Goal: Task Accomplishment & Management: Manage account settings

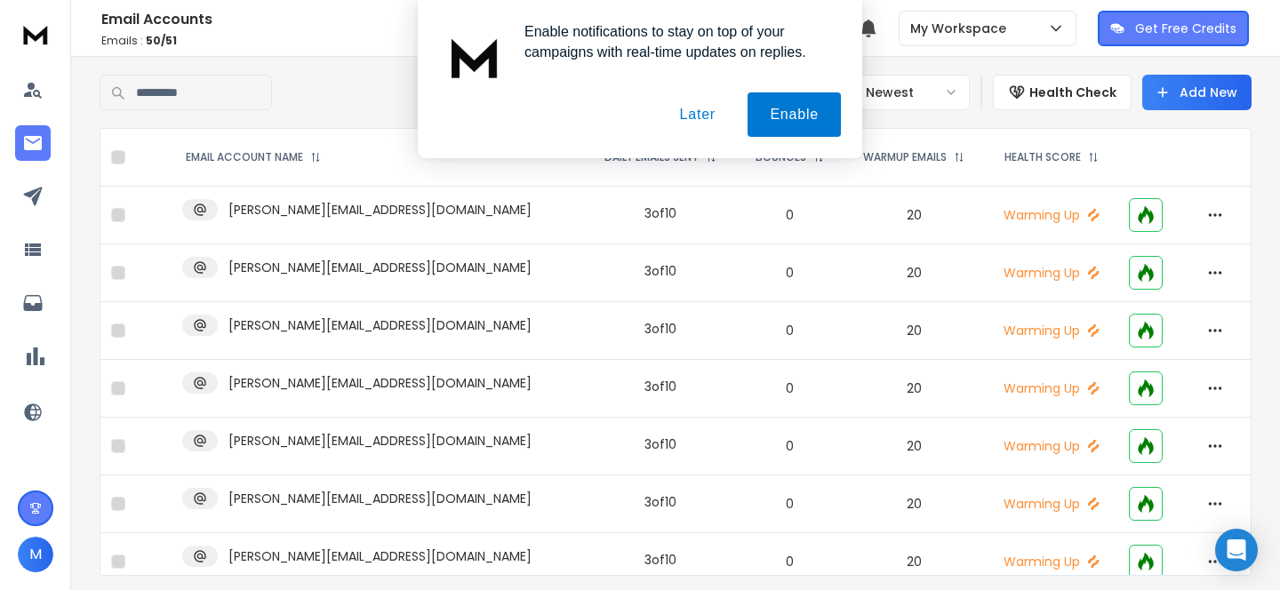
click at [706, 117] on button "Later" at bounding box center [697, 114] width 80 height 44
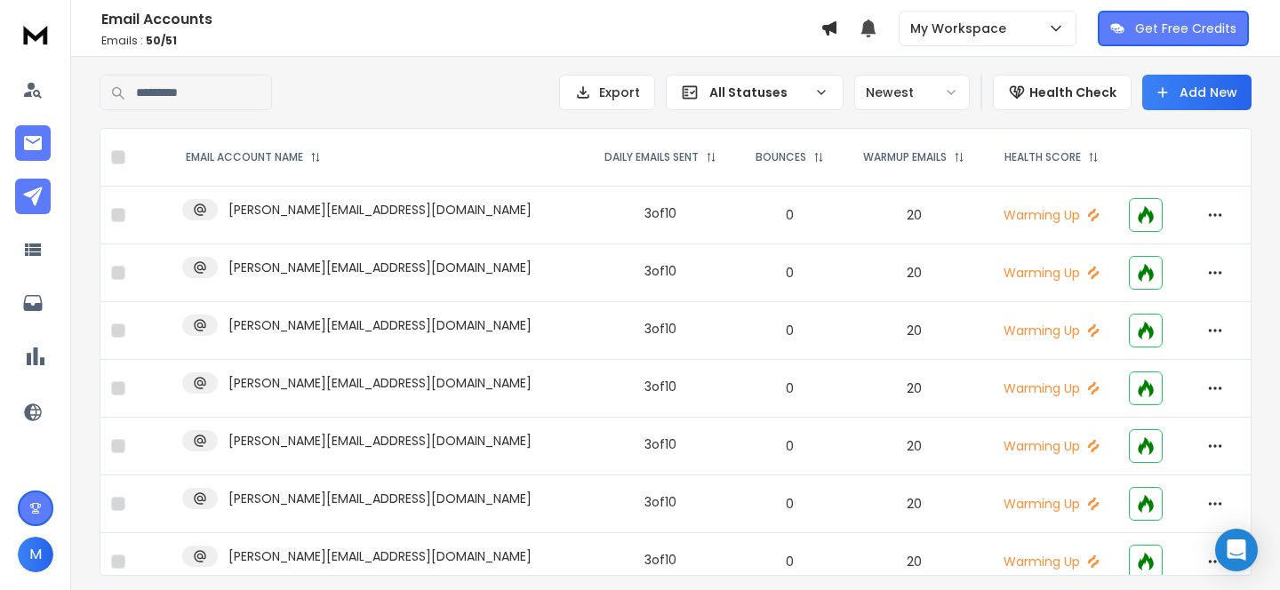
click at [20, 190] on link at bounding box center [33, 197] width 36 height 36
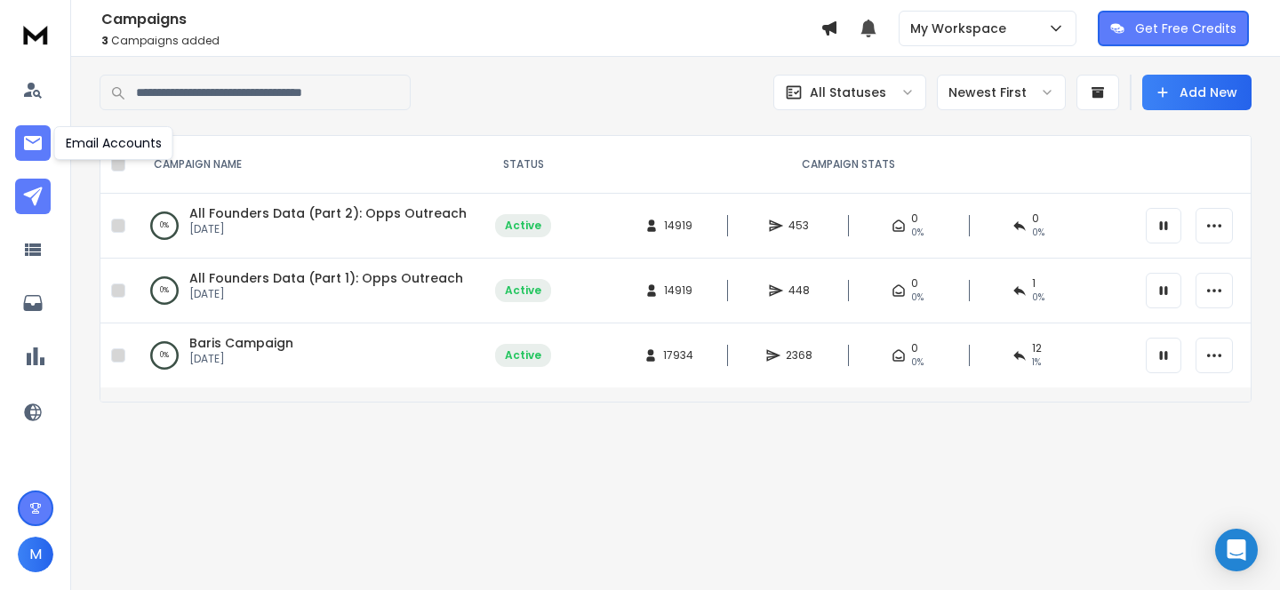
click at [37, 144] on icon at bounding box center [33, 143] width 18 height 14
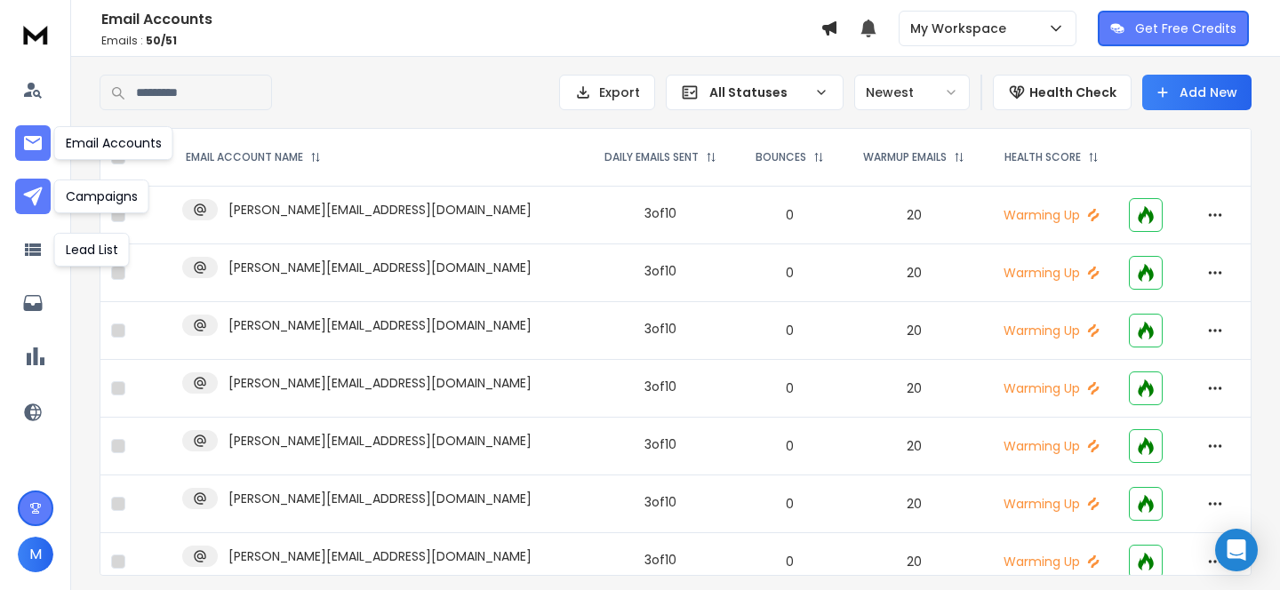
click at [34, 192] on icon at bounding box center [32, 196] width 19 height 19
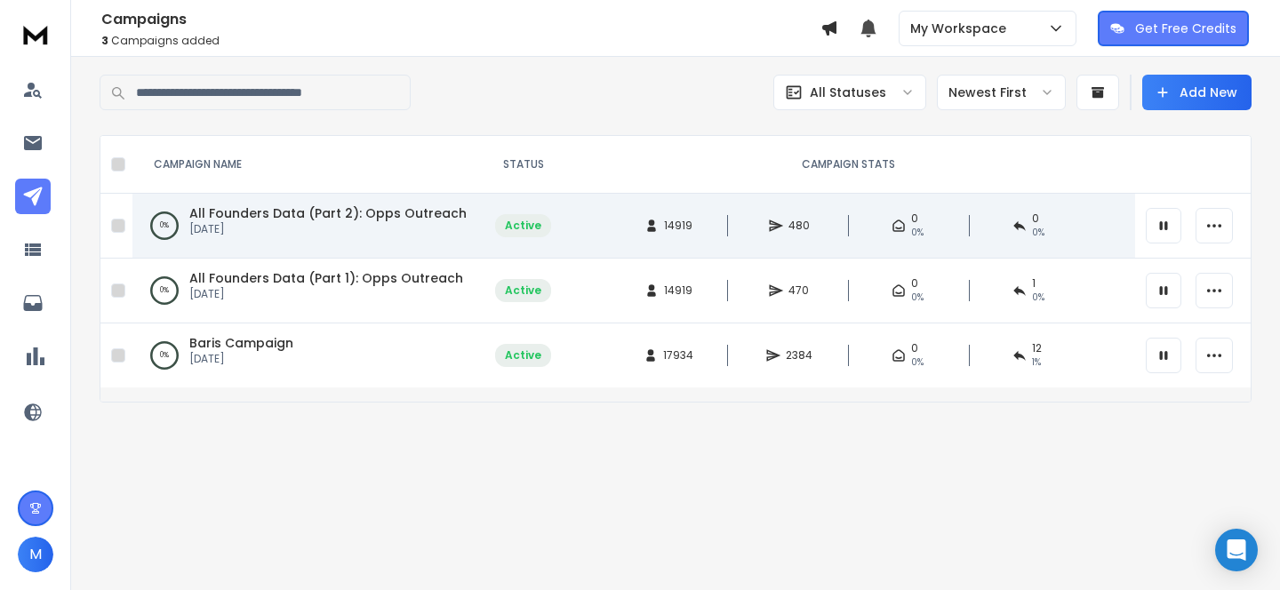
click at [283, 224] on p "[DATE]" at bounding box center [327, 229] width 277 height 14
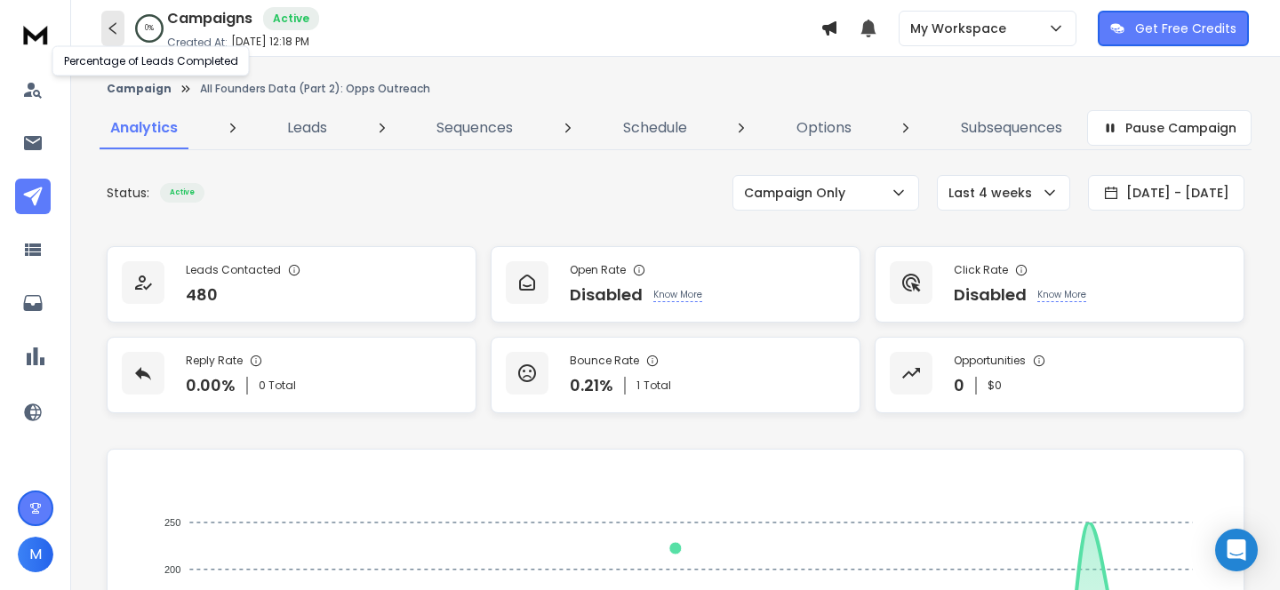
click at [122, 28] on button at bounding box center [112, 29] width 23 height 36
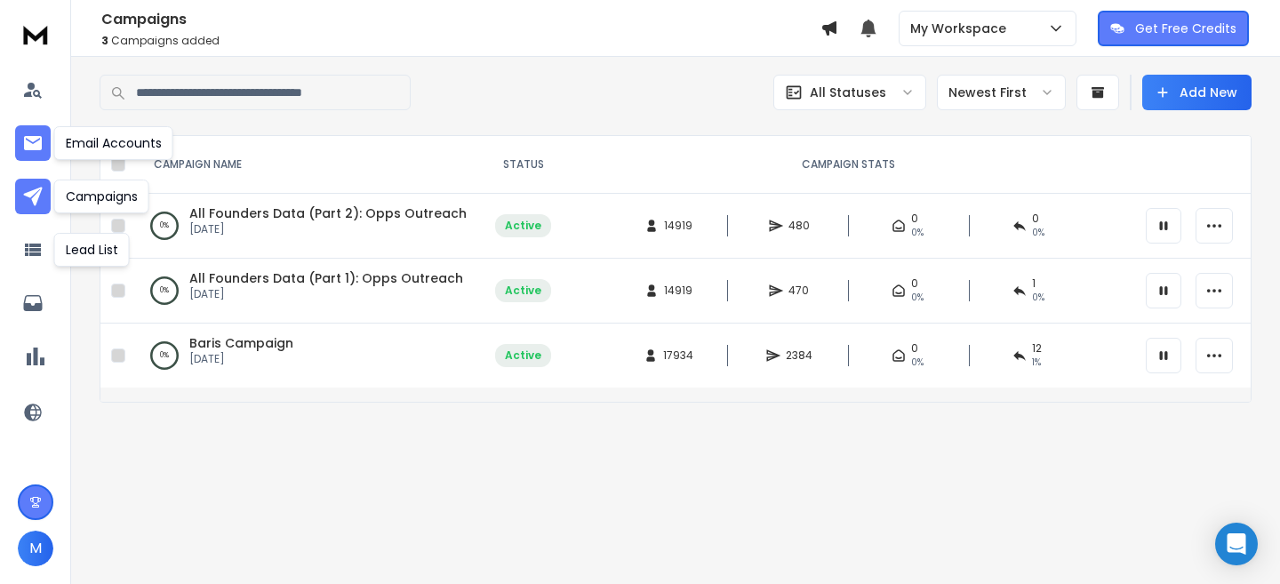
click at [25, 144] on icon at bounding box center [33, 143] width 18 height 14
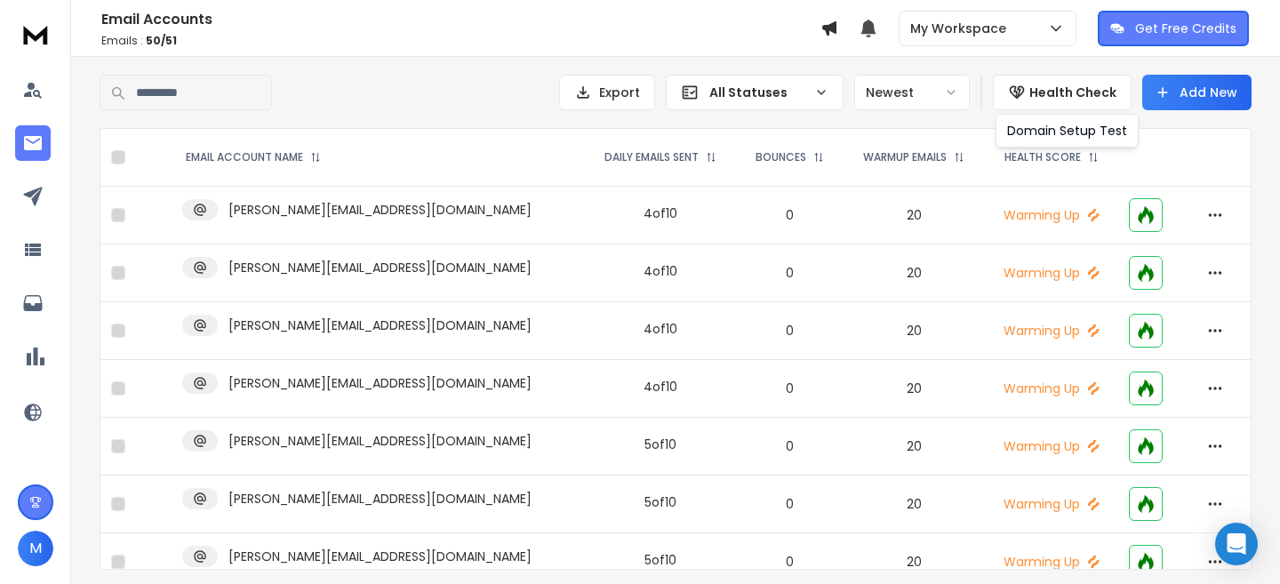
click at [1166, 91] on icon at bounding box center [1162, 92] width 12 height 12
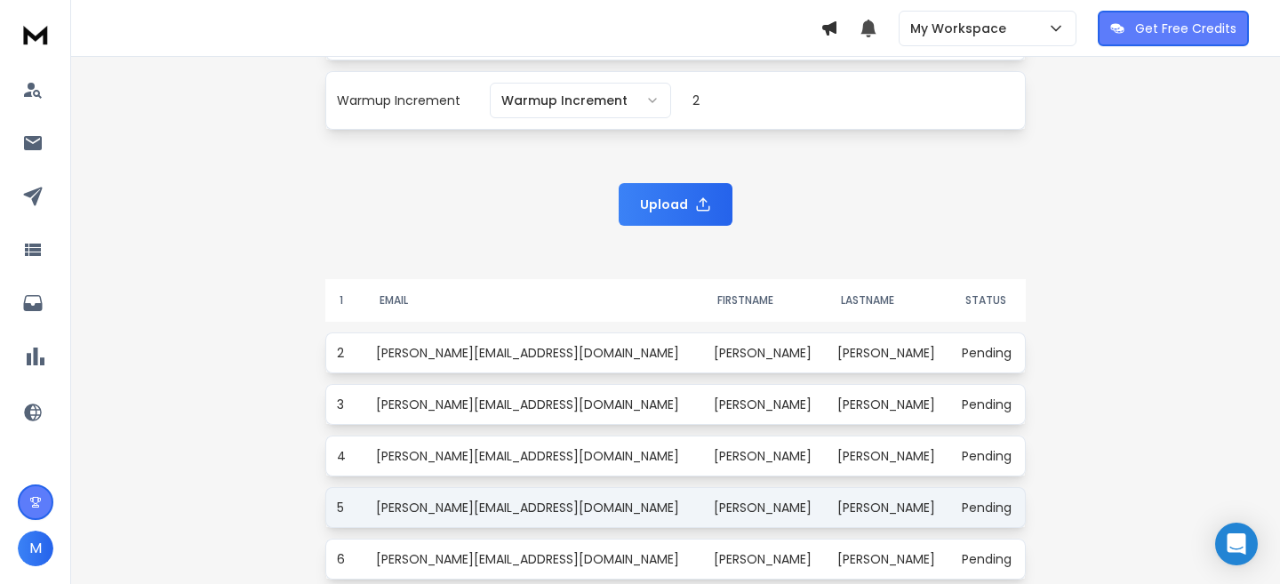
scroll to position [1169, 0]
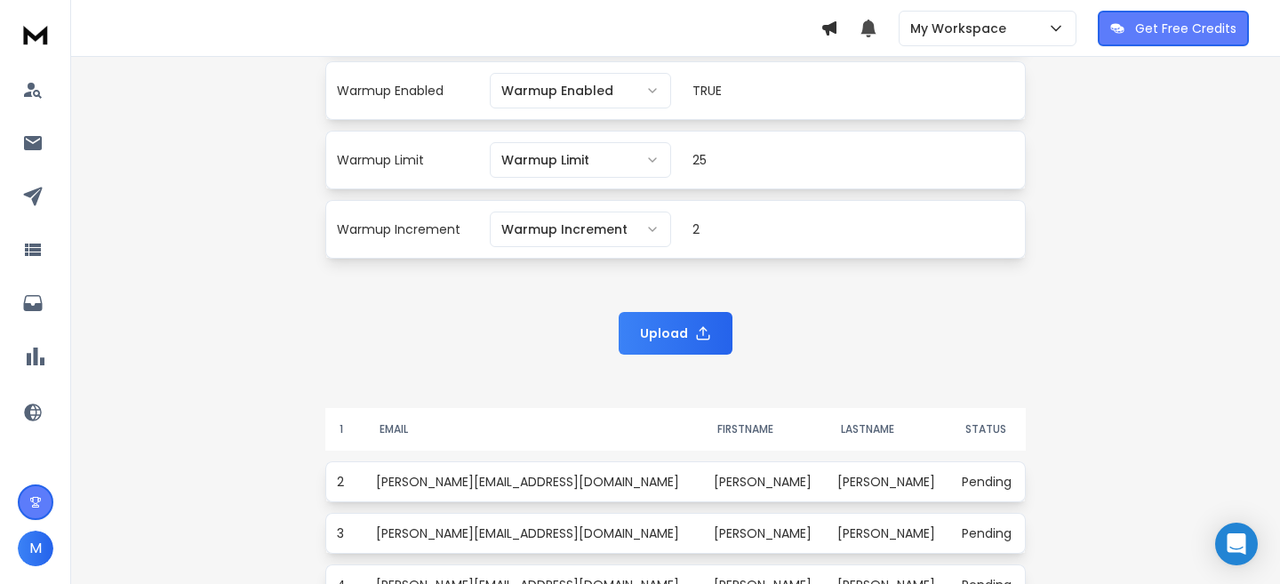
click at [662, 337] on p "Upload" at bounding box center [664, 333] width 48 height 18
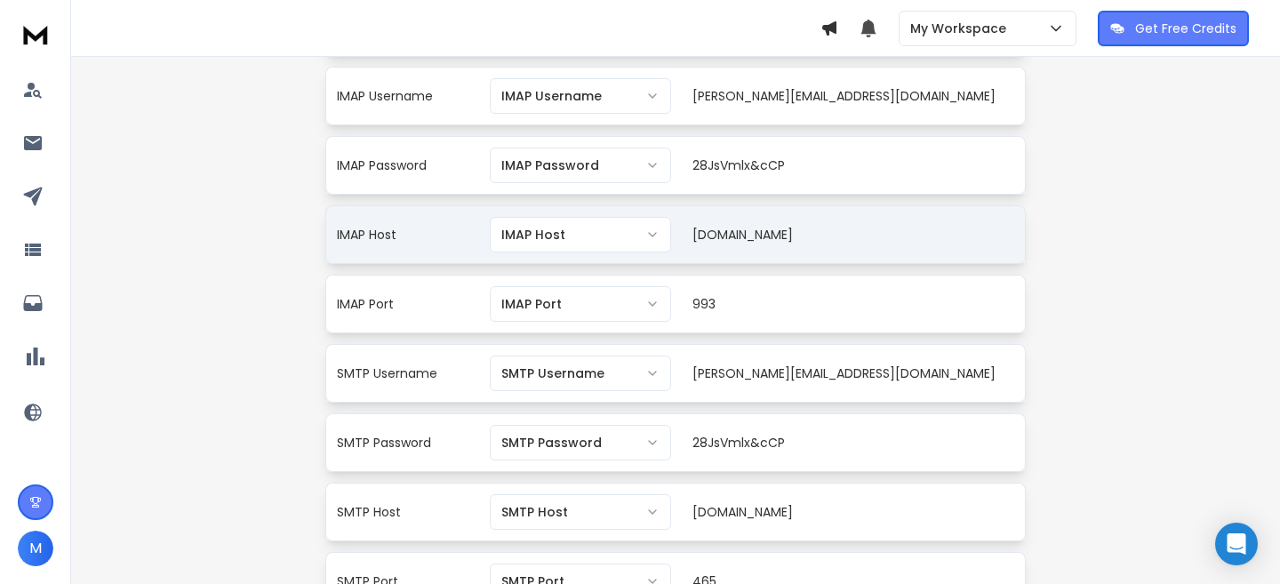
scroll to position [501, 0]
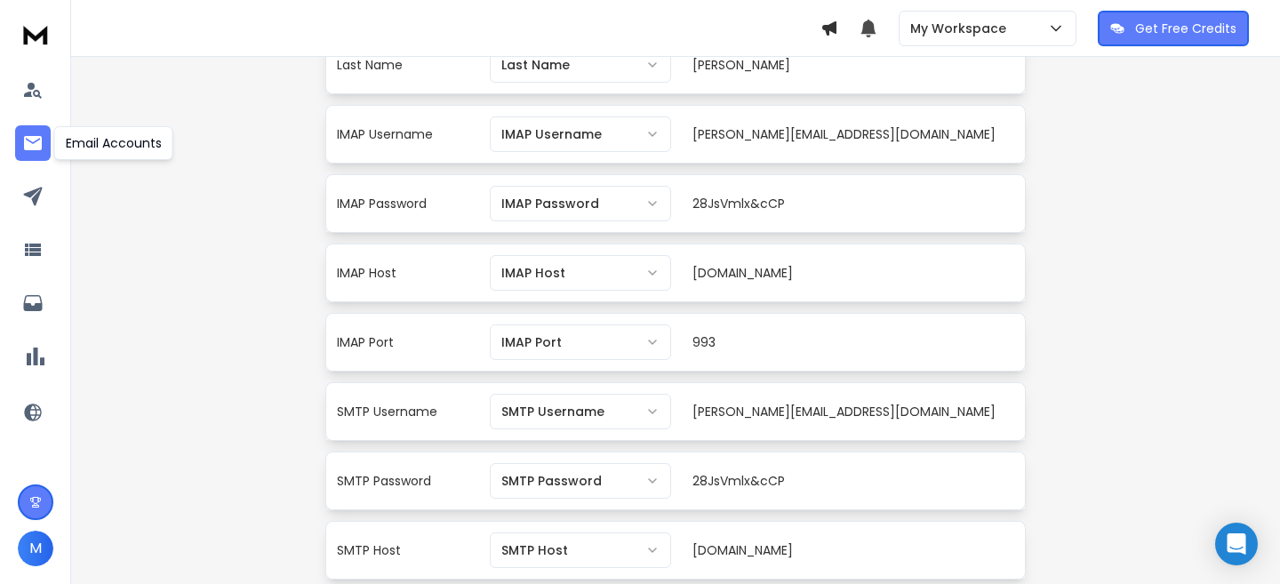
click at [40, 152] on icon at bounding box center [32, 142] width 21 height 21
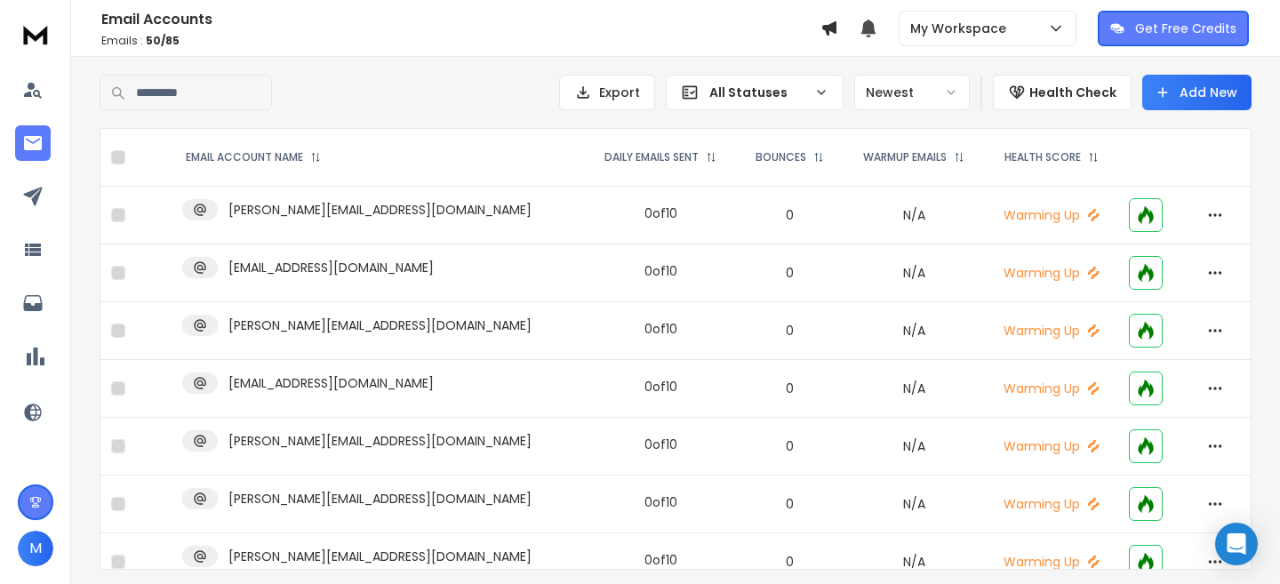
click at [1154, 105] on button "Add New" at bounding box center [1196, 93] width 109 height 36
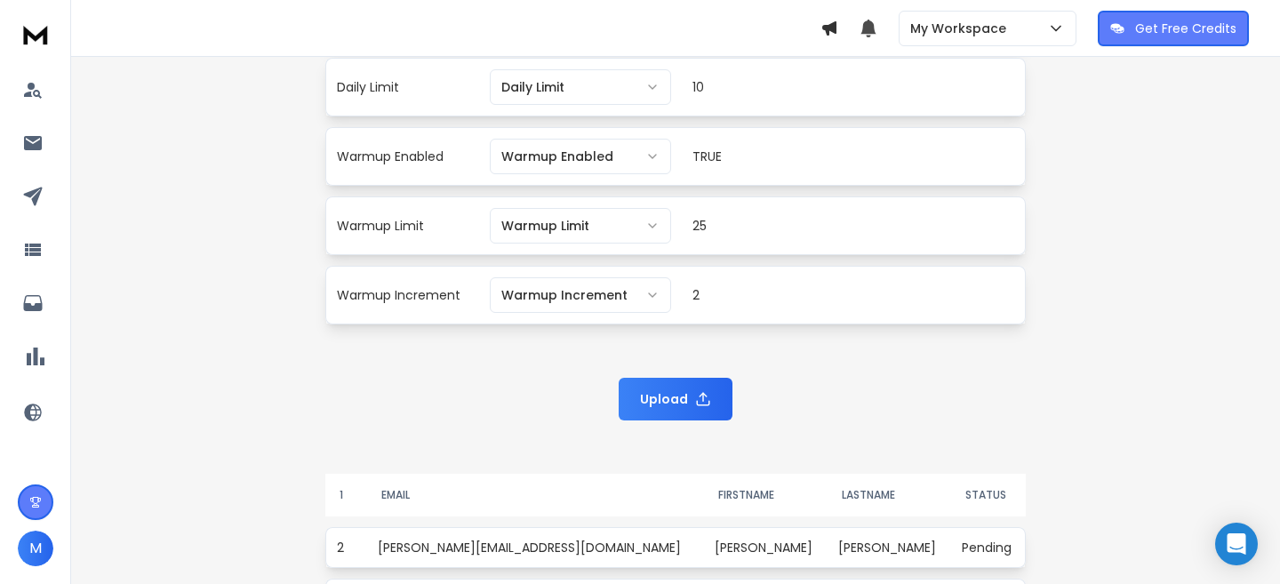
scroll to position [1272, 0]
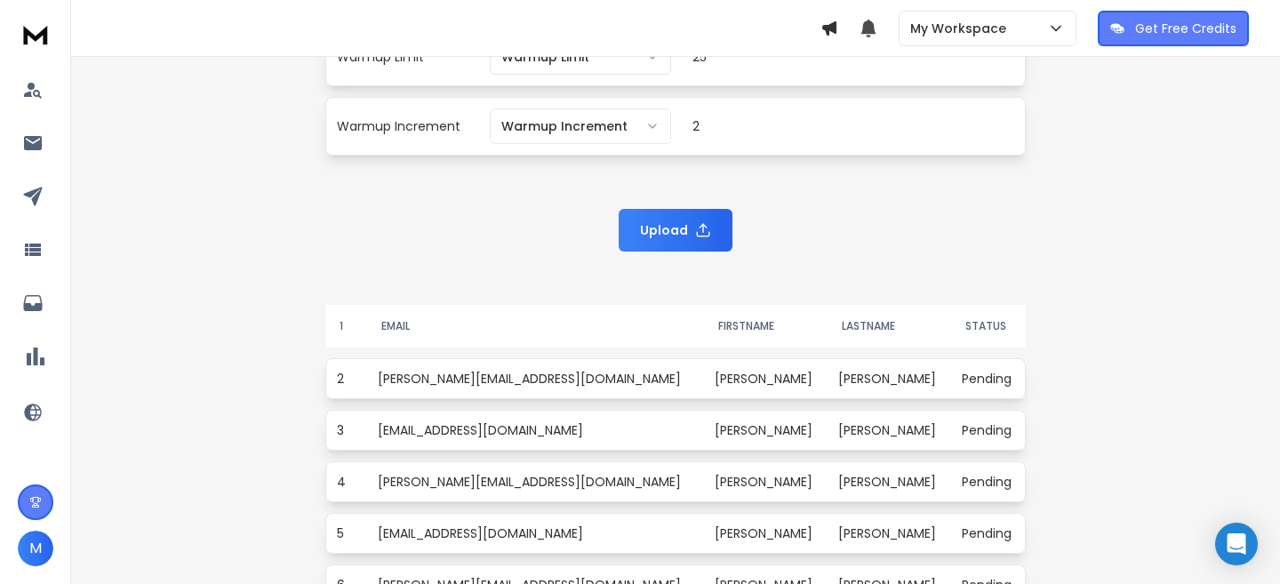
click at [668, 225] on p "Upload" at bounding box center [664, 230] width 48 height 18
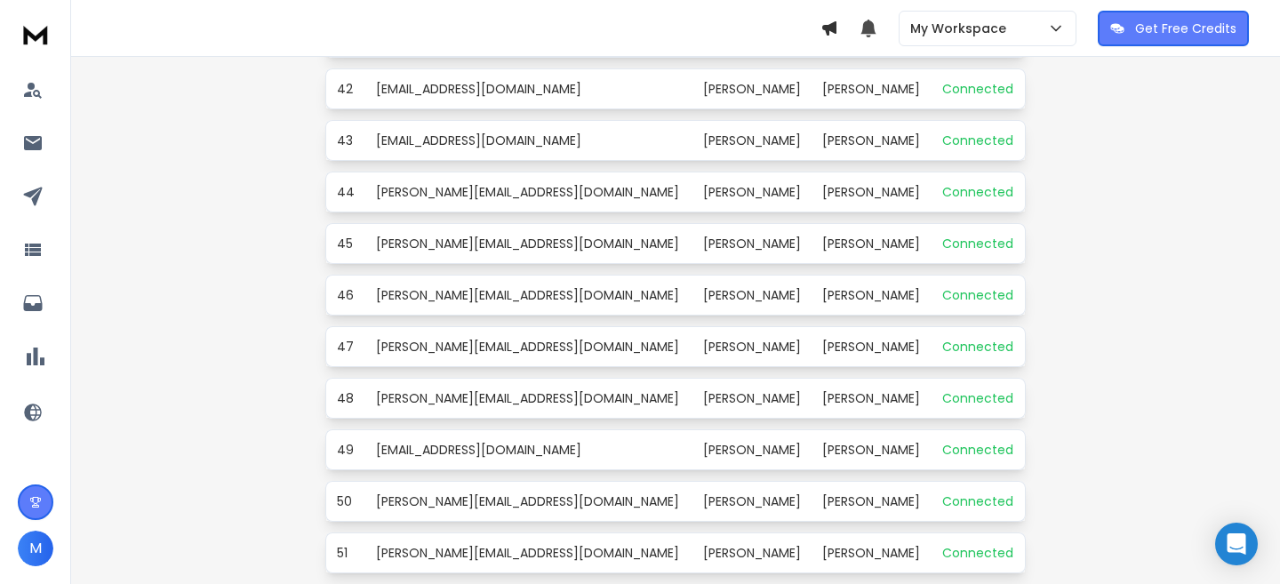
scroll to position [3804, 0]
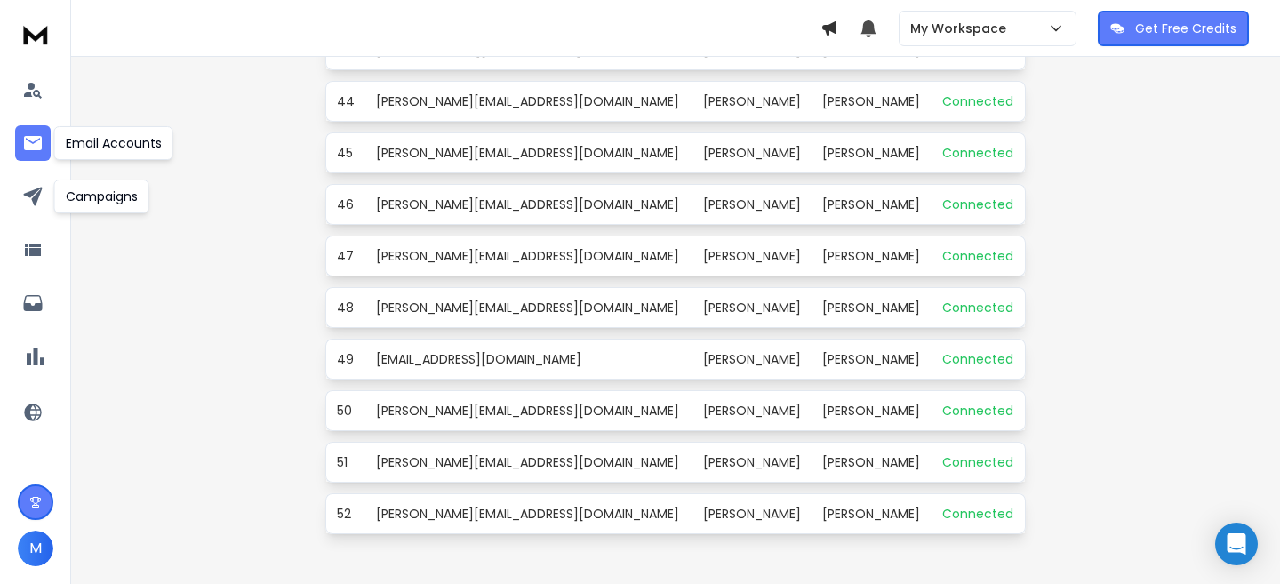
click at [25, 134] on icon at bounding box center [32, 142] width 21 height 21
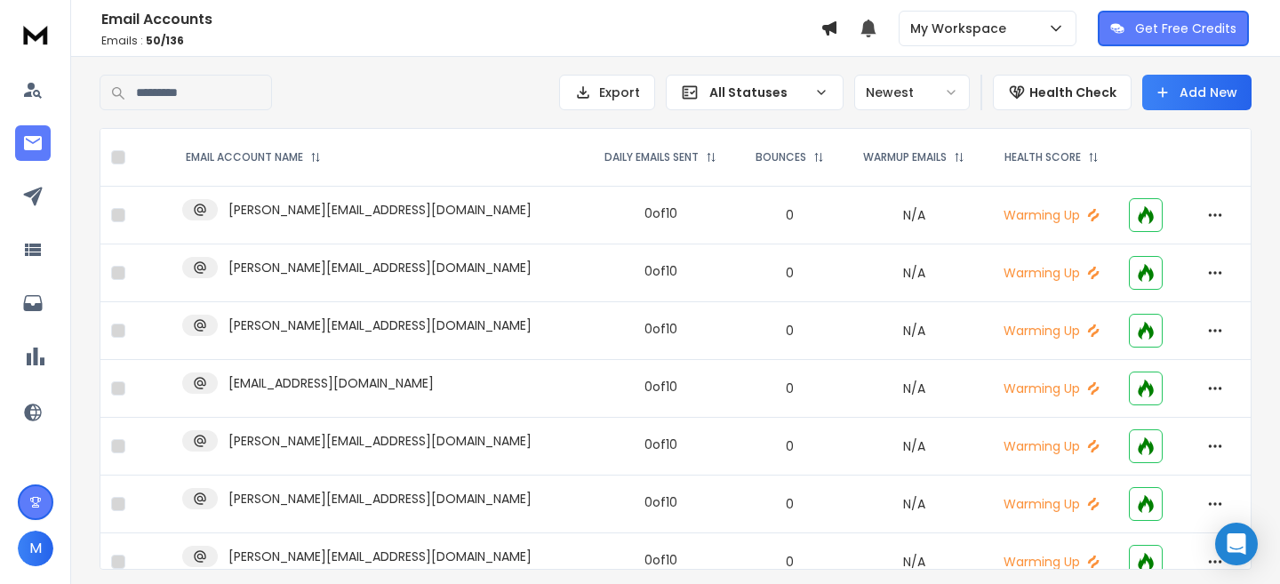
click at [1180, 86] on button "Add New" at bounding box center [1196, 93] width 109 height 36
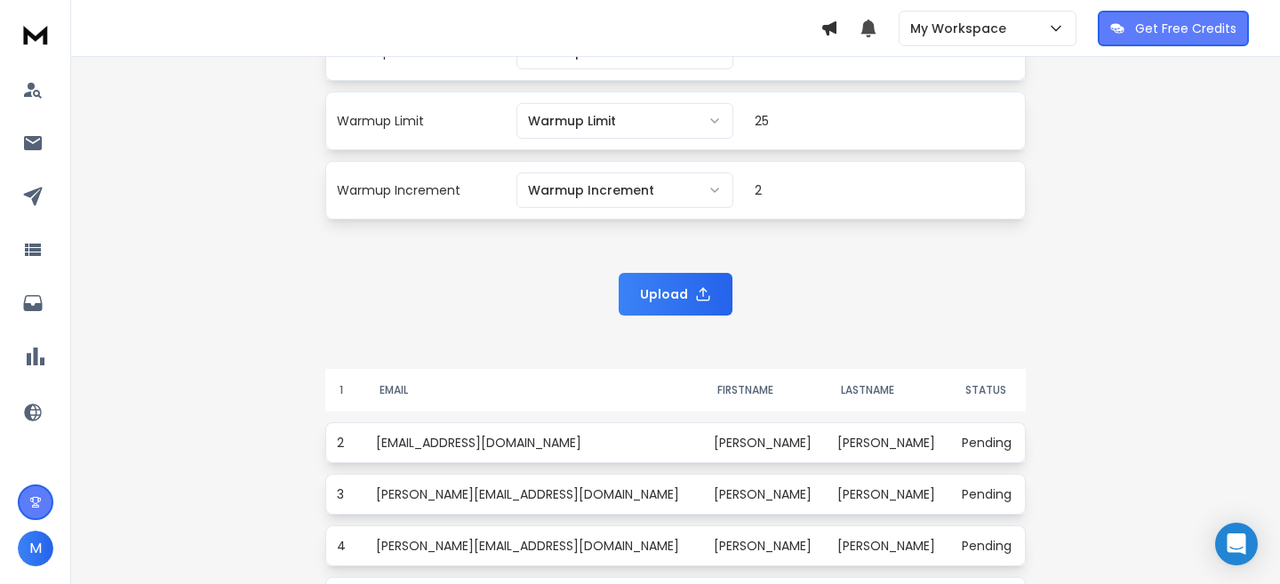
scroll to position [1214, 0]
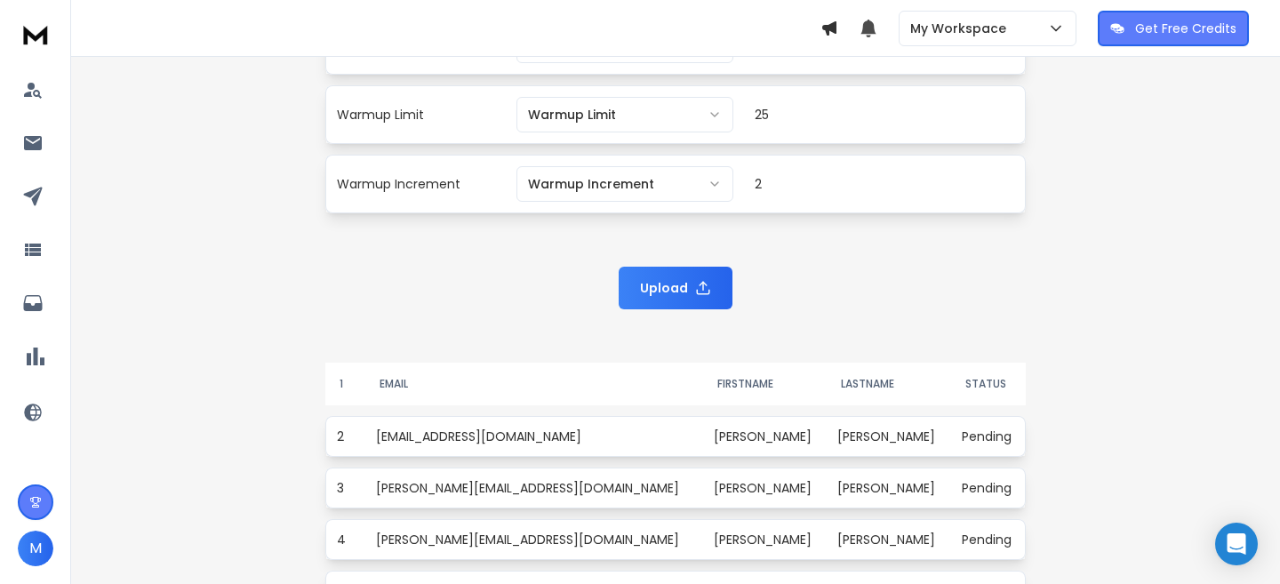
click at [688, 295] on button "Upload" at bounding box center [675, 288] width 114 height 43
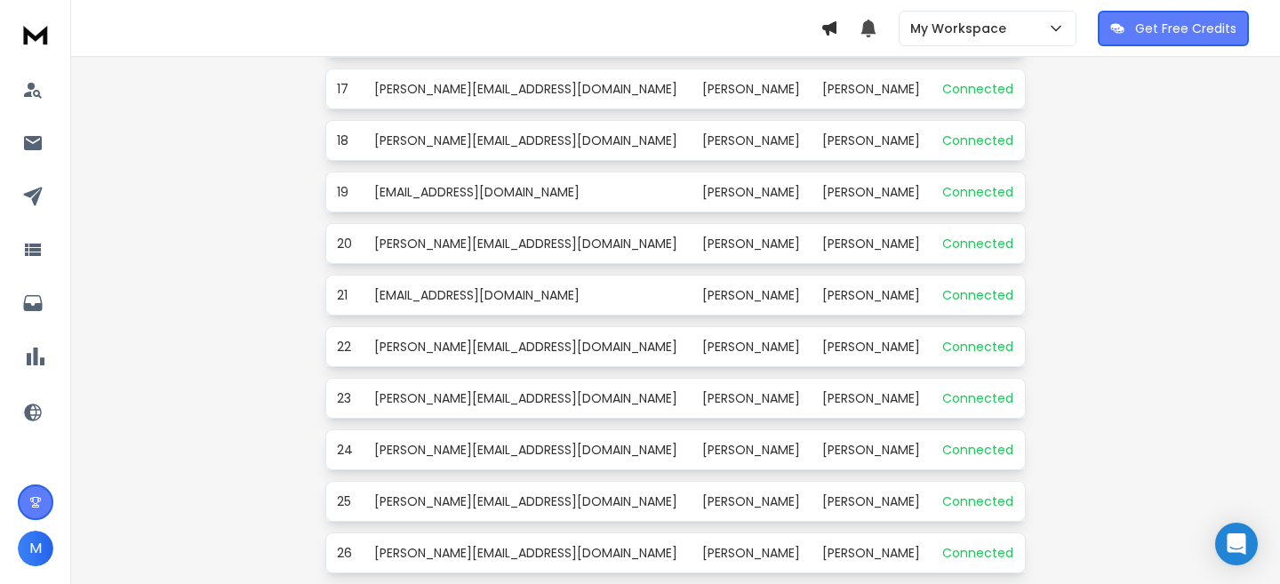
scroll to position [2516, 0]
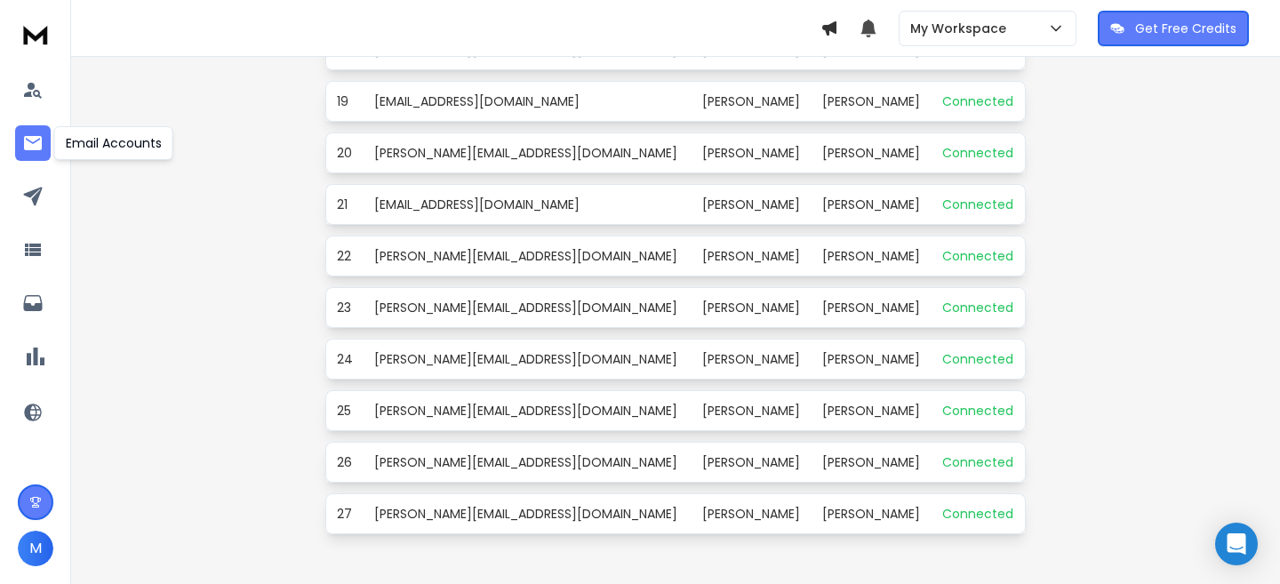
click at [20, 133] on link at bounding box center [33, 143] width 36 height 36
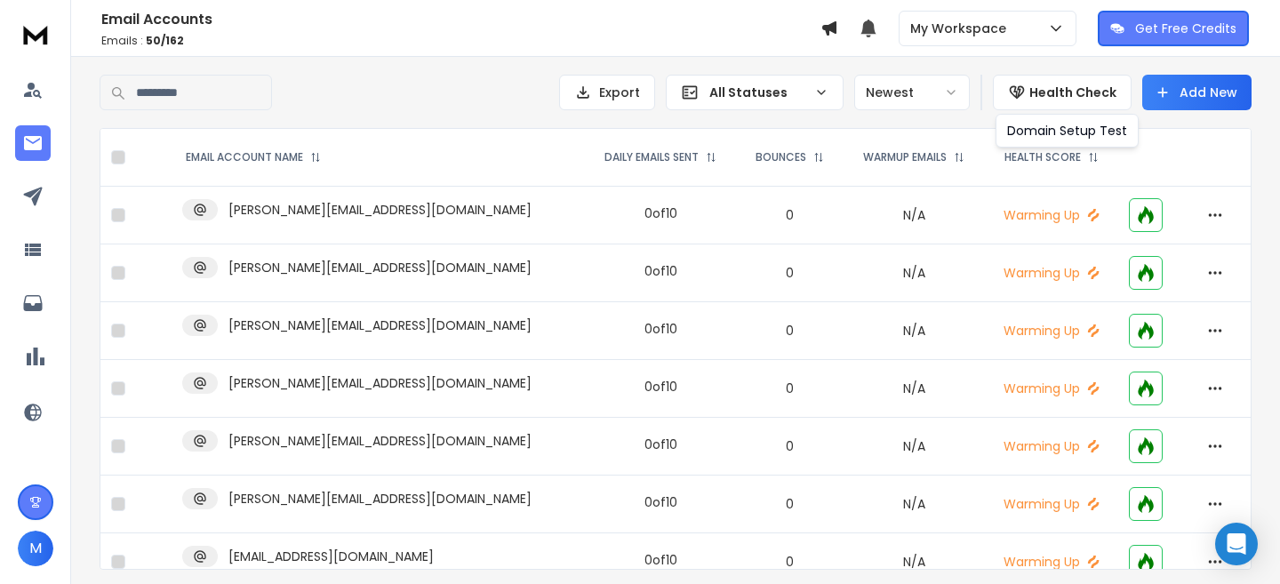
click at [1153, 102] on button "Add New" at bounding box center [1196, 93] width 109 height 36
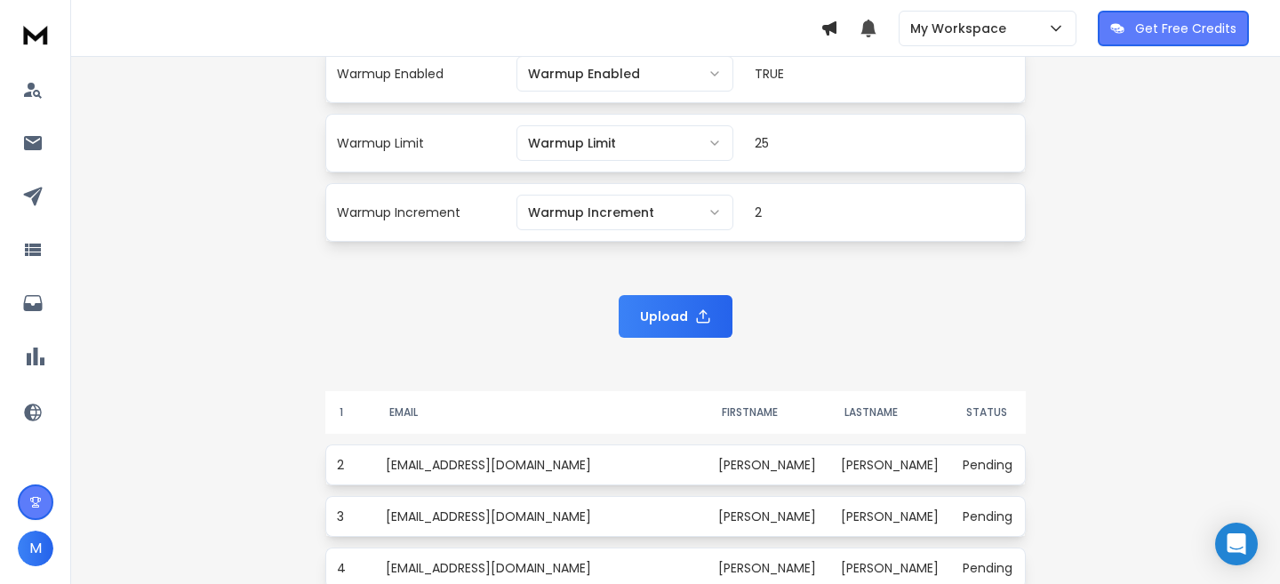
scroll to position [1178, 0]
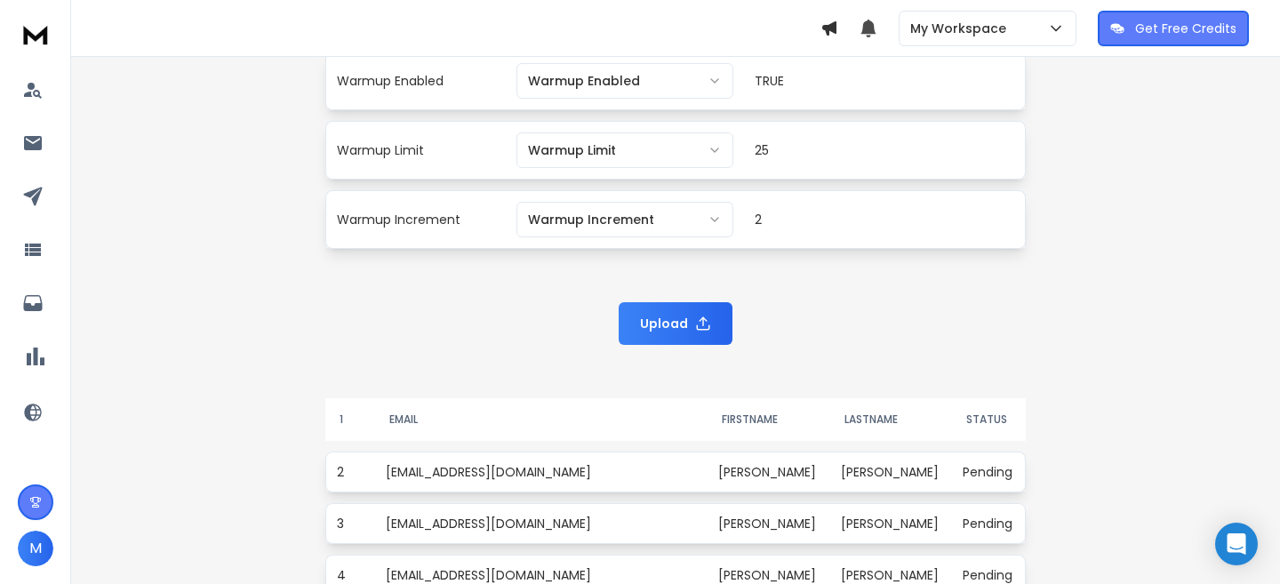
click at [669, 328] on p "Upload" at bounding box center [664, 324] width 48 height 18
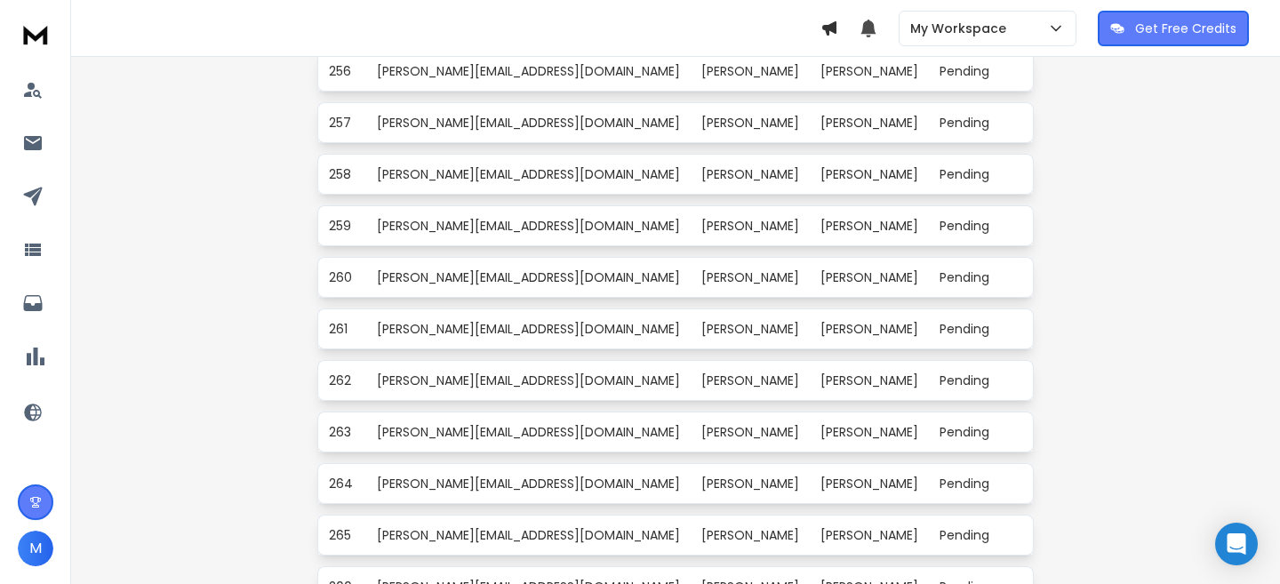
scroll to position [15202, 0]
